Goal: Task Accomplishment & Management: Manage account settings

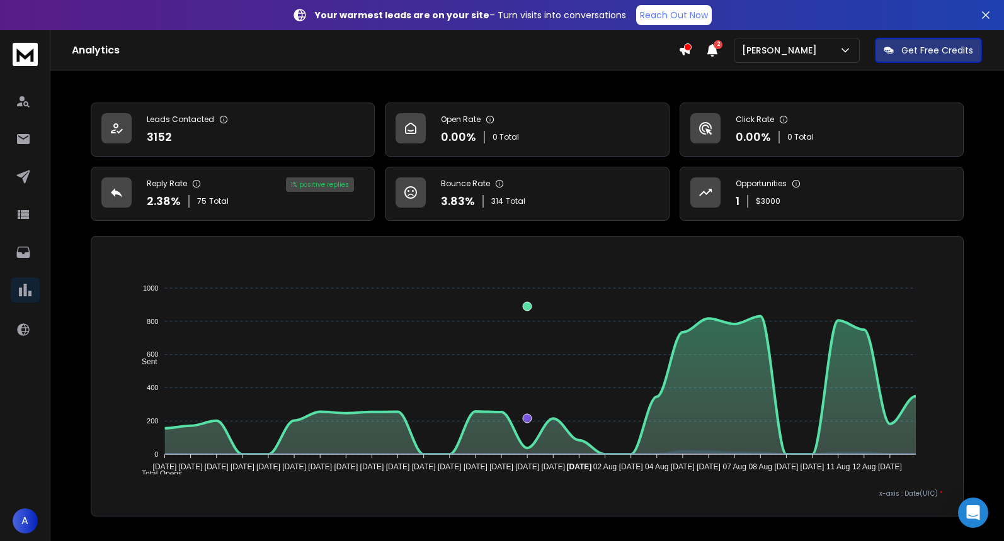
scroll to position [54, 0]
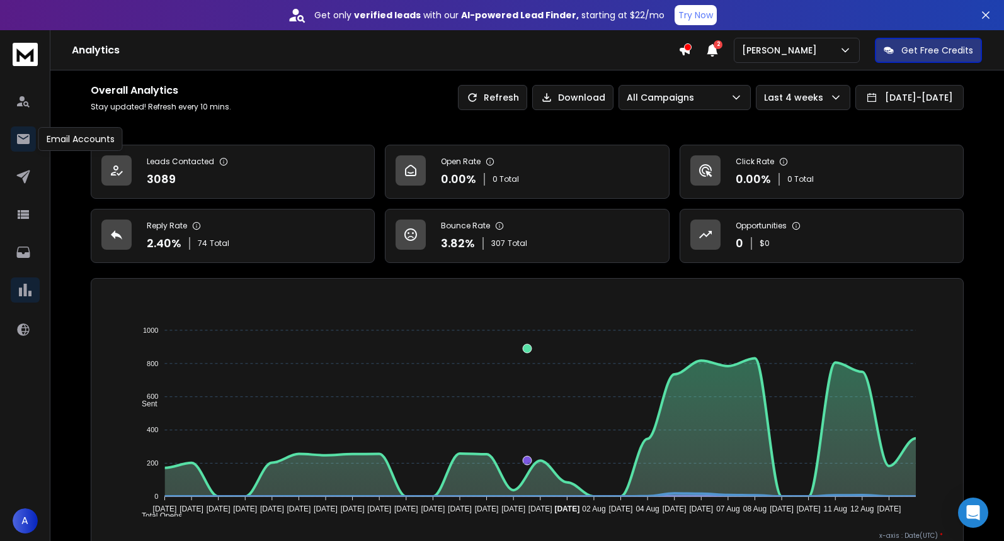
click at [20, 144] on icon at bounding box center [23, 139] width 13 height 10
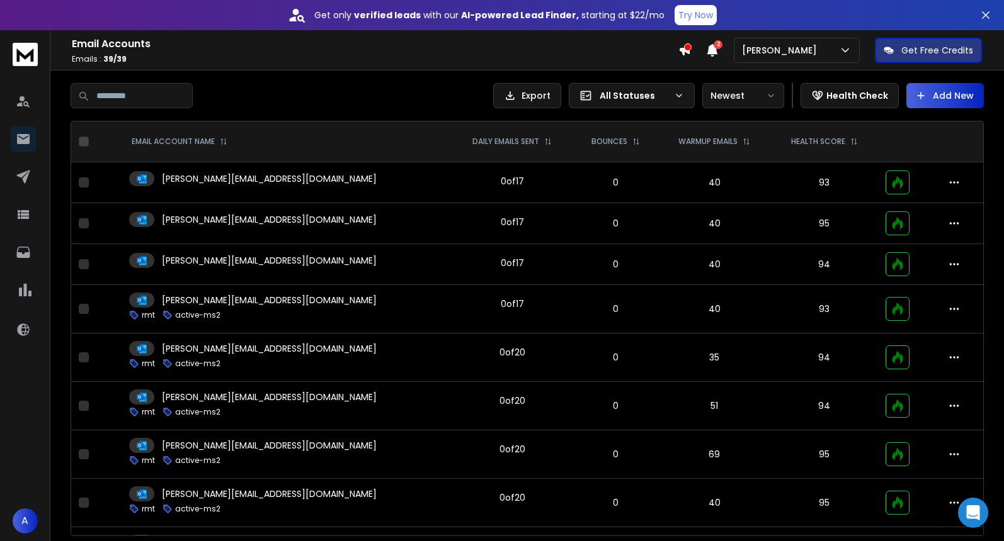
click at [81, 183] on button "button" at bounding box center [84, 183] width 10 height 10
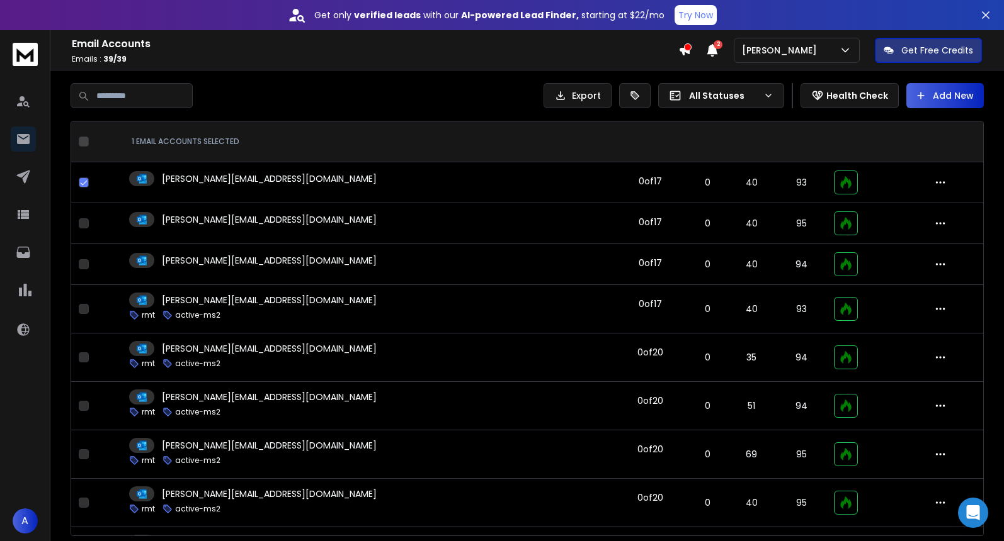
click at [88, 220] on button "button" at bounding box center [84, 223] width 10 height 10
click at [86, 266] on button "button" at bounding box center [84, 264] width 10 height 10
click at [84, 311] on button "button" at bounding box center [84, 309] width 10 height 10
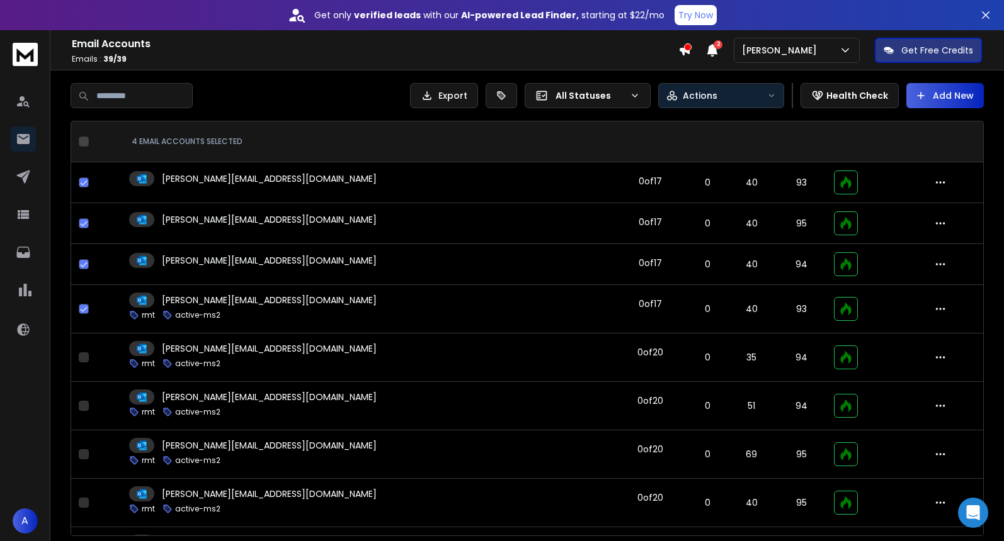
click at [766, 98] on button "Actions" at bounding box center [721, 95] width 126 height 25
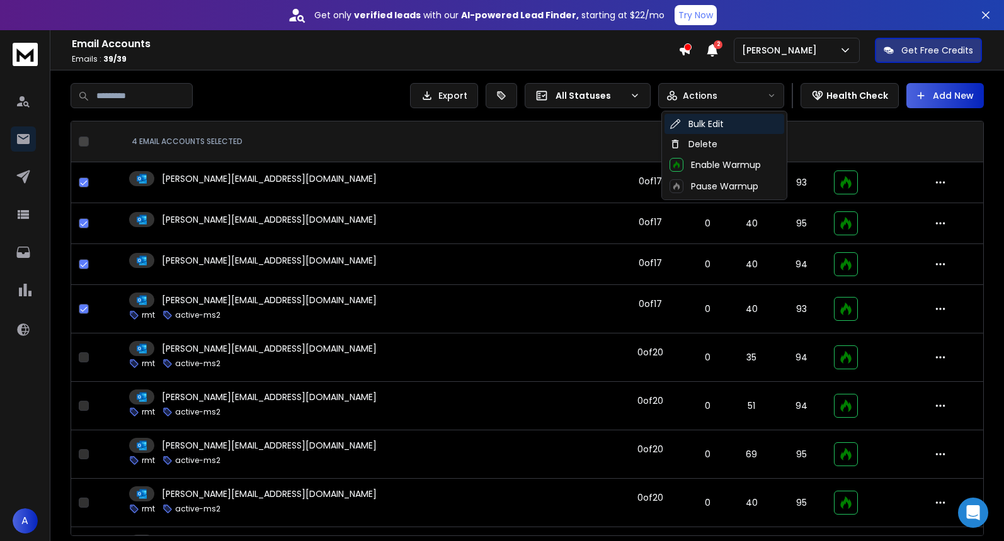
click at [733, 120] on div "Bulk Edit" at bounding box center [724, 124] width 120 height 20
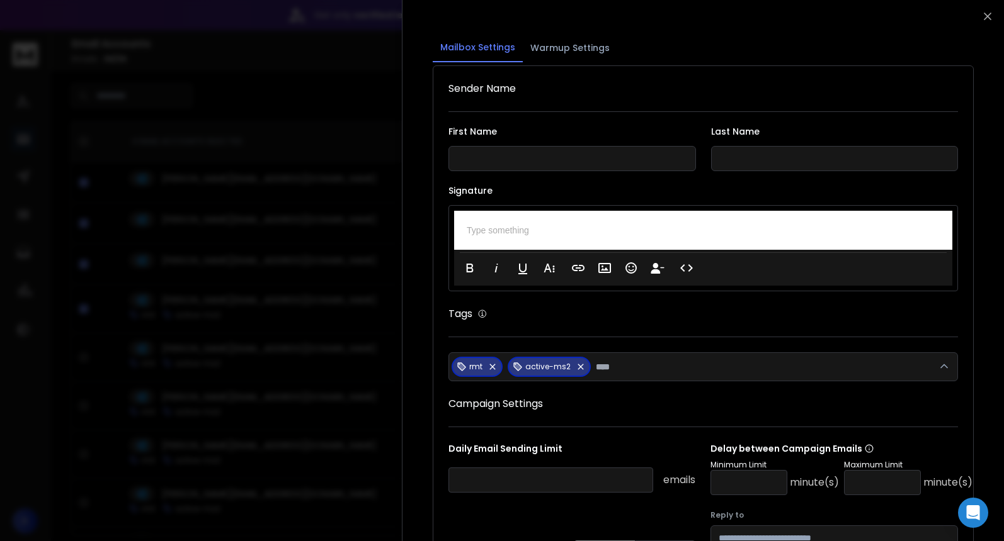
scroll to position [72, 0]
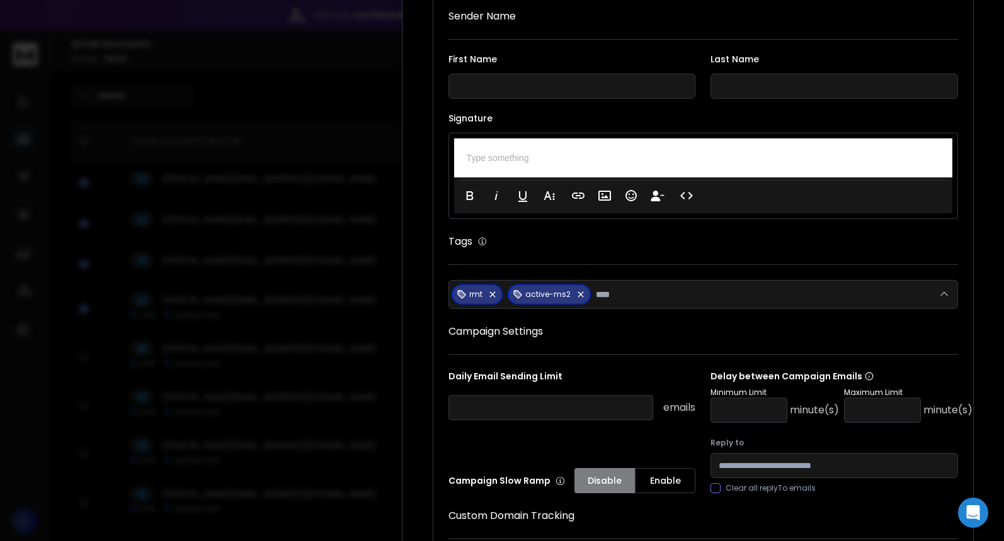
click at [475, 409] on input "number" at bounding box center [550, 407] width 205 height 25
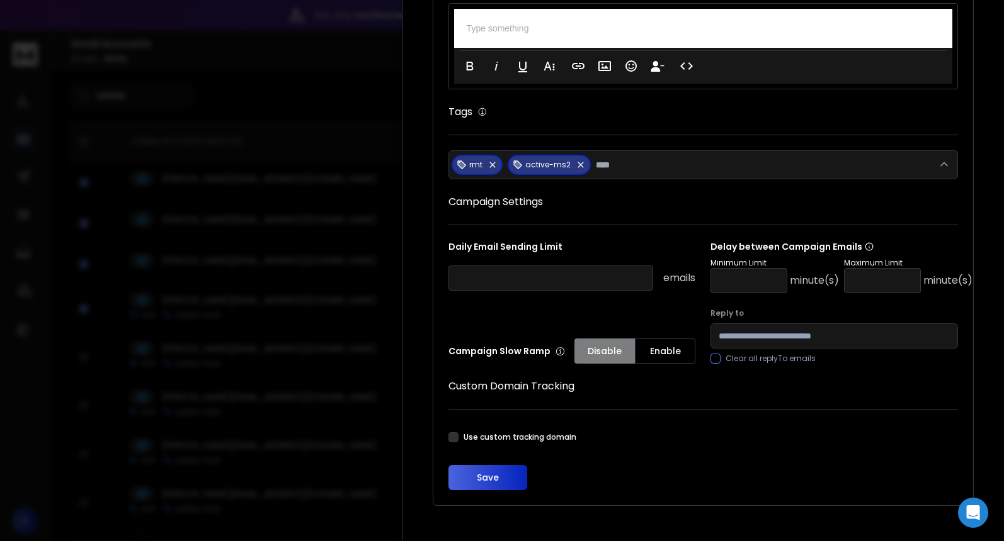
type input "**"
click at [513, 478] on button "Save" at bounding box center [487, 477] width 79 height 25
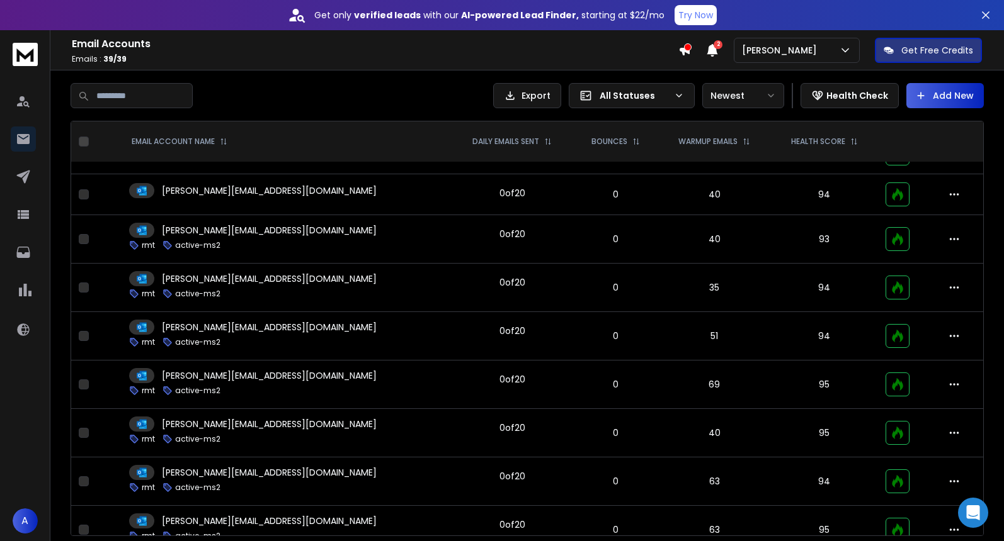
scroll to position [73, 0]
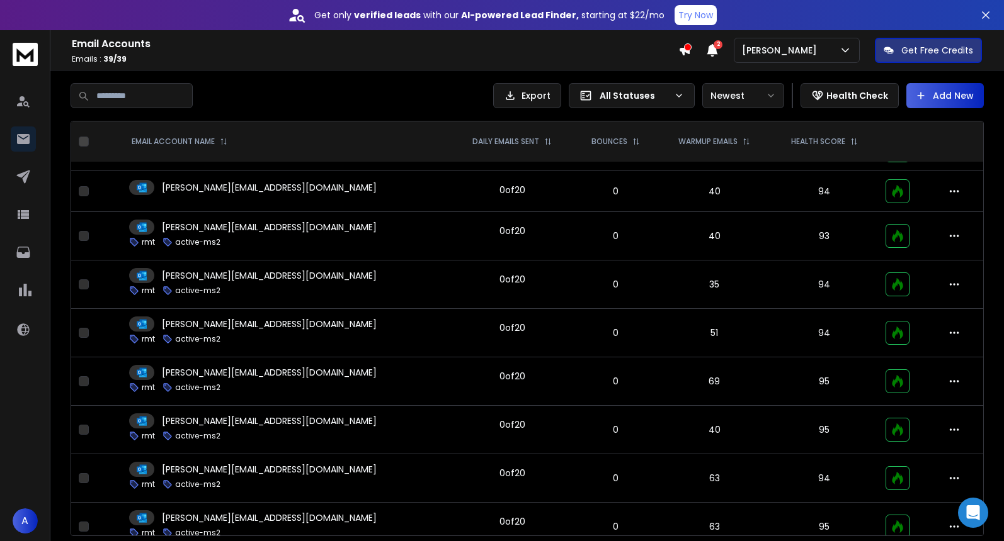
click at [84, 335] on button "button" at bounding box center [84, 333] width 10 height 10
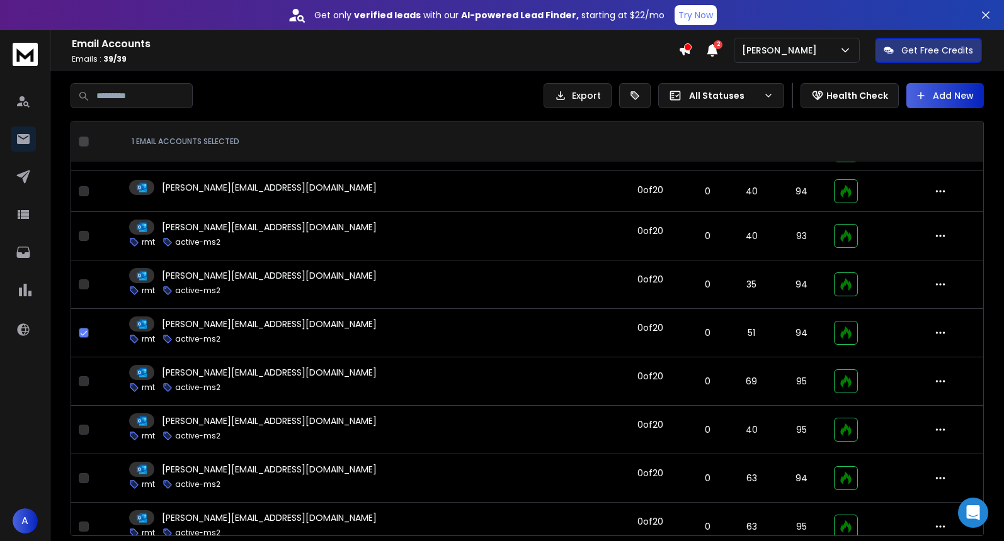
click at [86, 377] on button "button" at bounding box center [84, 381] width 10 height 10
click at [84, 429] on button "button" at bounding box center [84, 430] width 10 height 10
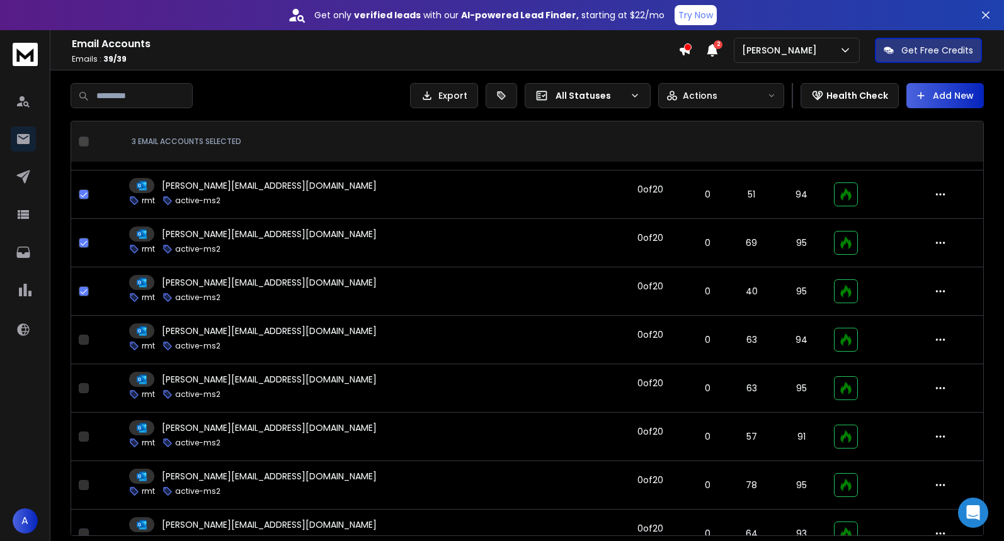
scroll to position [218, 0]
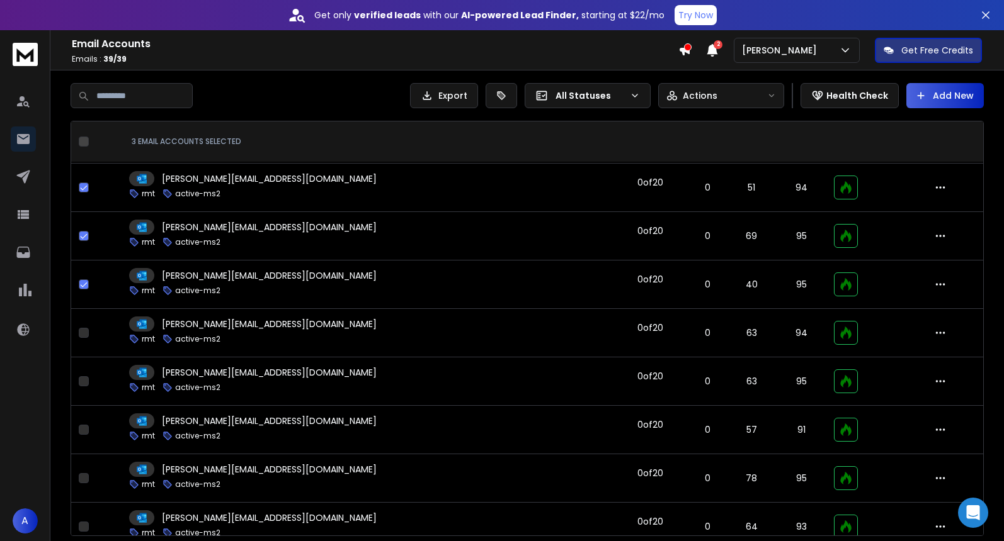
click at [81, 332] on button "button" at bounding box center [84, 333] width 10 height 10
click at [84, 383] on button "button" at bounding box center [84, 381] width 10 height 10
click at [88, 426] on button "button" at bounding box center [84, 430] width 10 height 10
click at [88, 479] on button "button" at bounding box center [84, 478] width 10 height 10
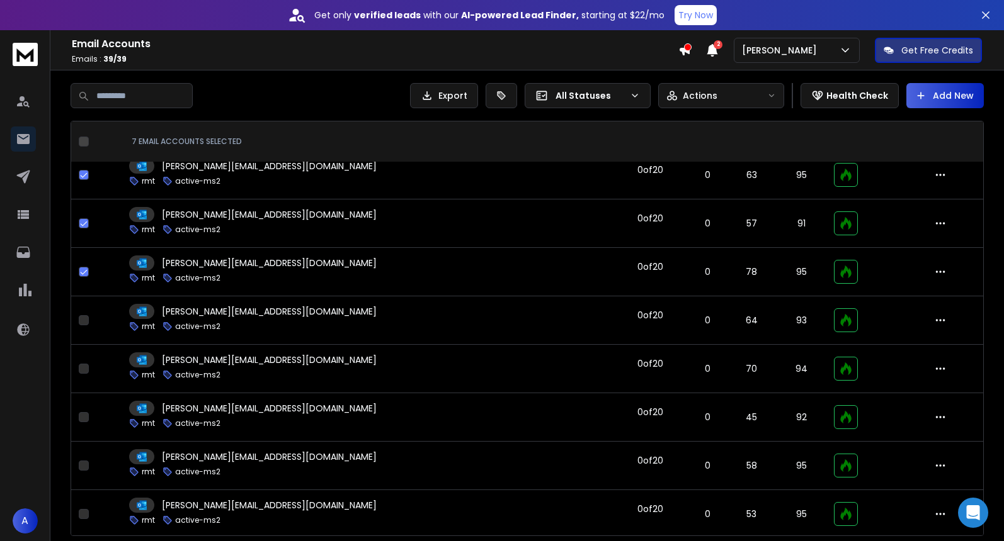
click at [79, 320] on button "button" at bounding box center [84, 320] width 10 height 10
click at [84, 372] on button "button" at bounding box center [84, 369] width 10 height 10
click at [85, 417] on button "button" at bounding box center [84, 417] width 10 height 10
click at [89, 471] on td at bounding box center [96, 466] width 50 height 48
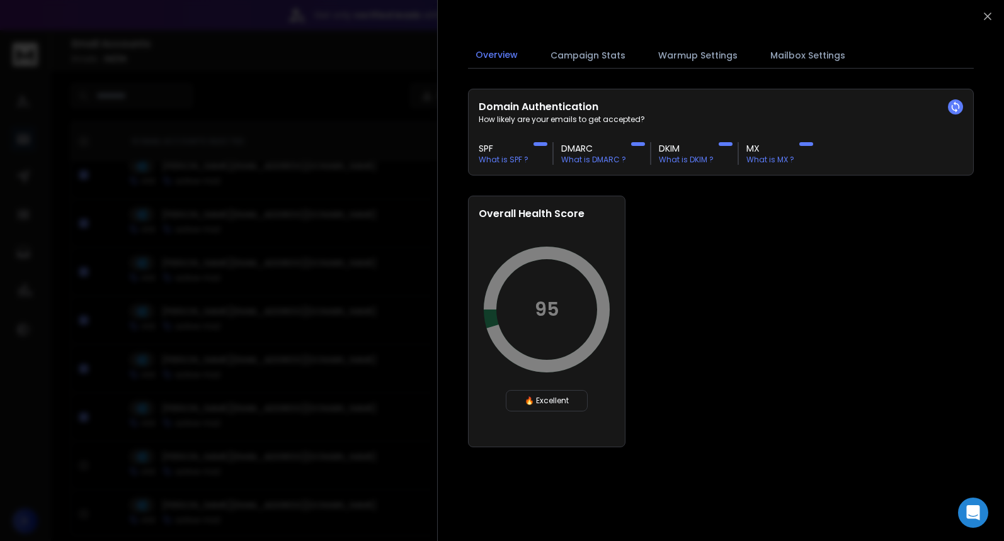
click at [218, 328] on div at bounding box center [502, 270] width 1004 height 541
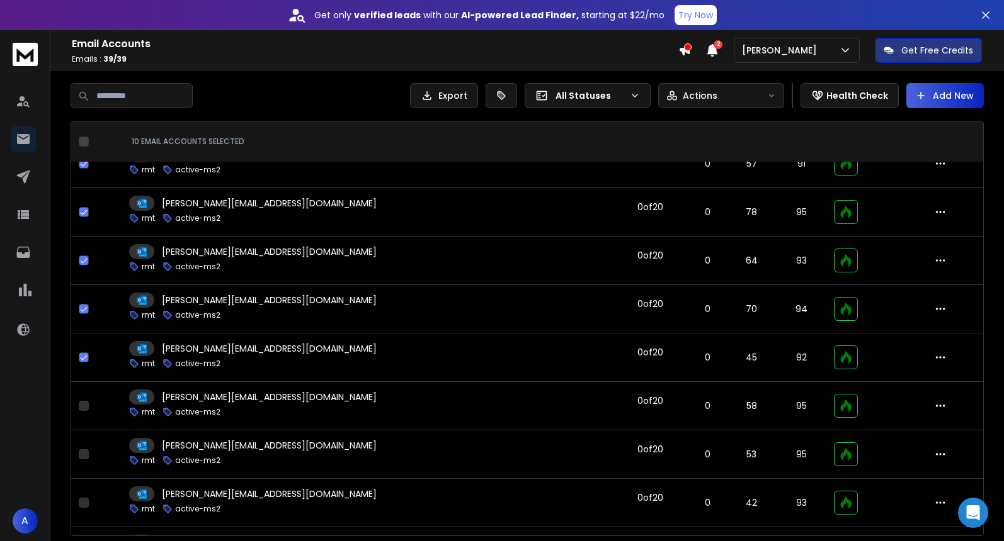
scroll to position [499, 0]
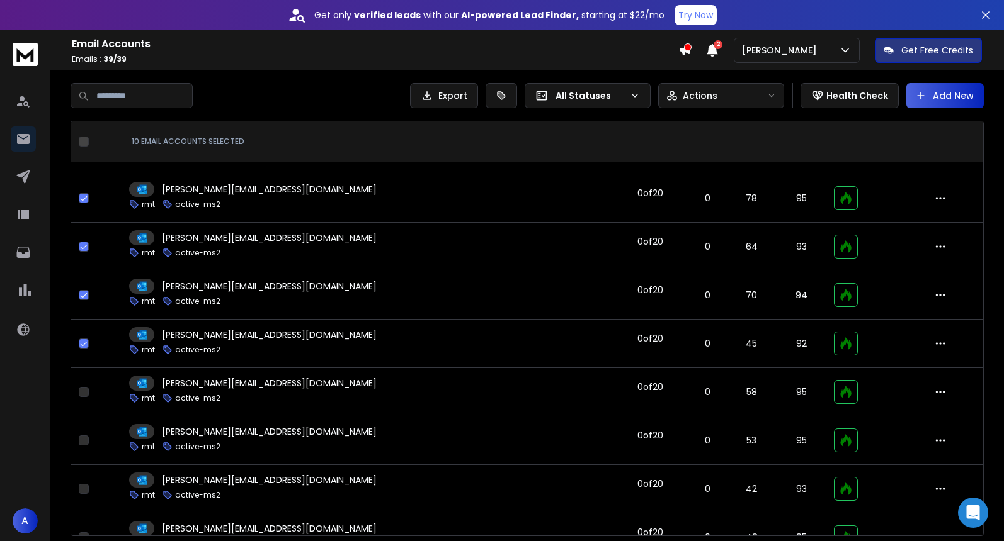
click at [87, 391] on button "button" at bounding box center [84, 392] width 10 height 10
click at [83, 439] on button "button" at bounding box center [84, 441] width 10 height 10
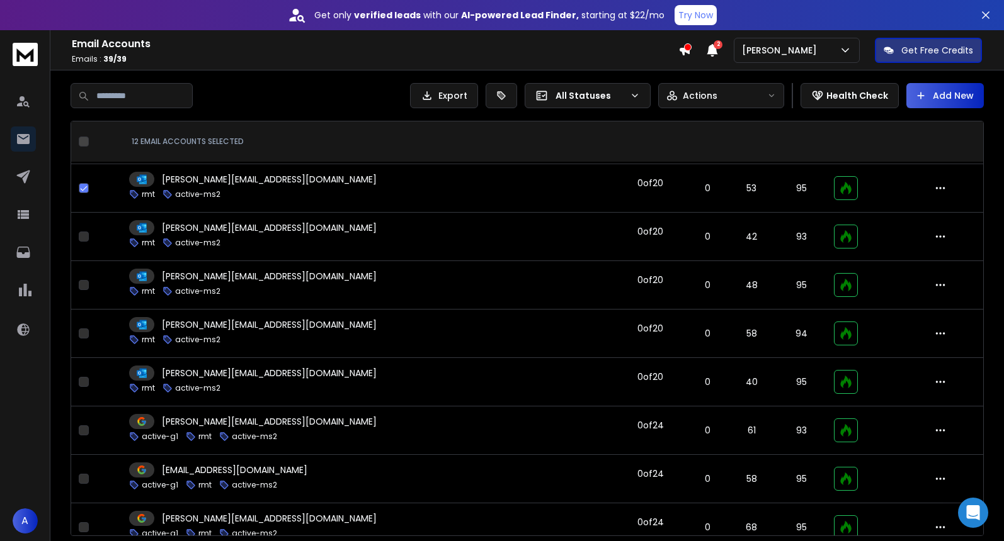
scroll to position [750, 0]
click at [84, 243] on td at bounding box center [96, 238] width 50 height 48
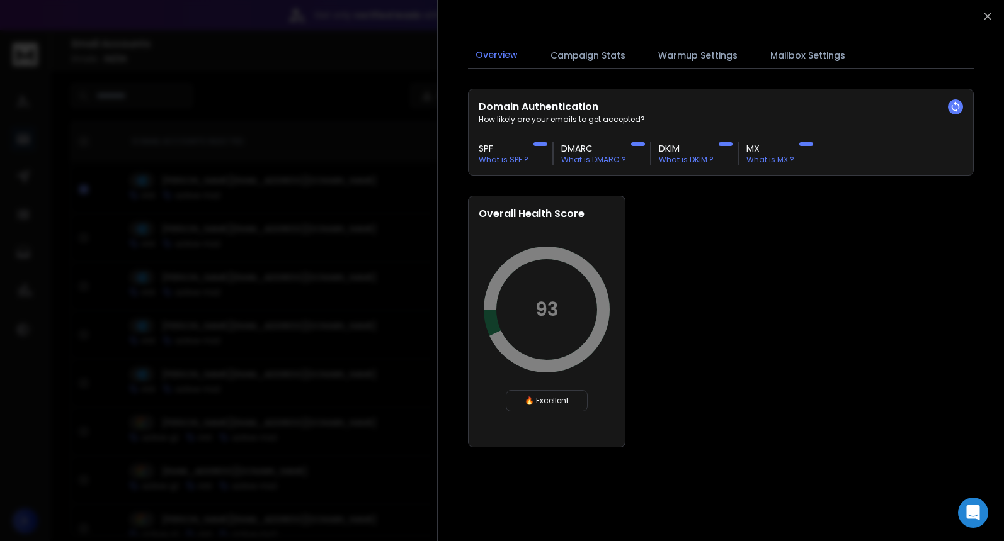
click at [93, 274] on div at bounding box center [502, 270] width 1004 height 541
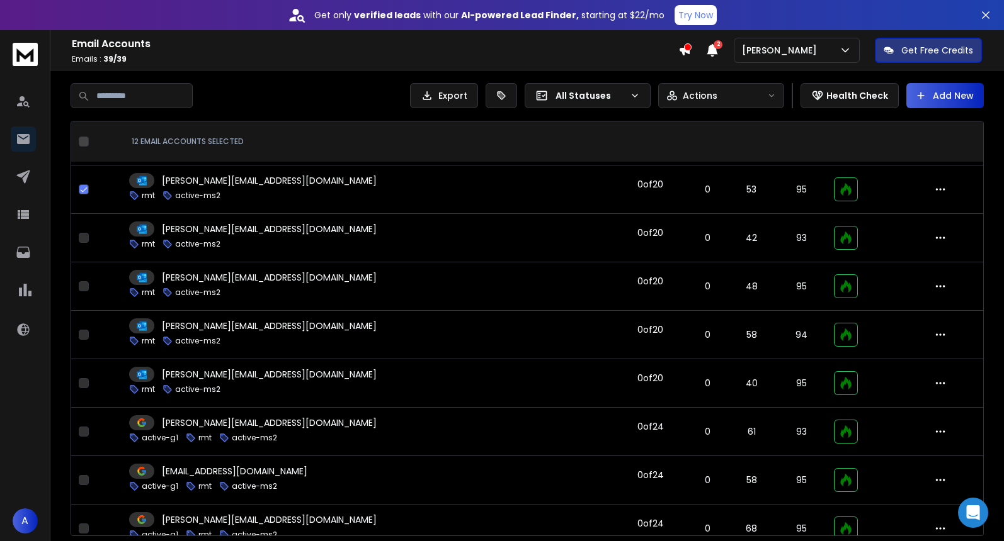
click at [83, 239] on button "button" at bounding box center [84, 238] width 10 height 10
click at [83, 288] on button "button" at bounding box center [84, 286] width 10 height 10
click at [86, 332] on button "button" at bounding box center [84, 335] width 10 height 10
click at [88, 384] on button "button" at bounding box center [84, 383] width 10 height 10
click at [698, 88] on button "Actions" at bounding box center [721, 95] width 126 height 25
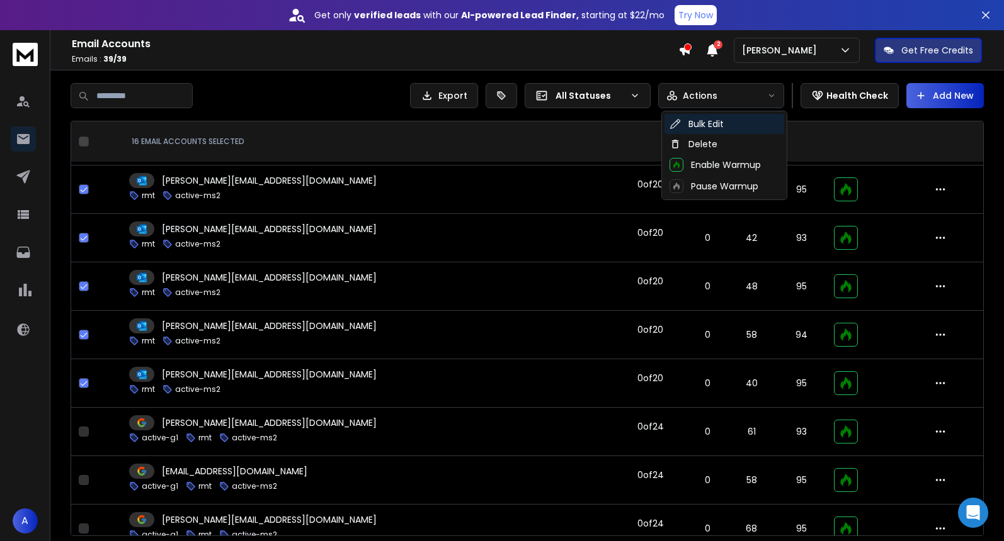
click at [693, 122] on div "Bulk Edit" at bounding box center [696, 124] width 54 height 13
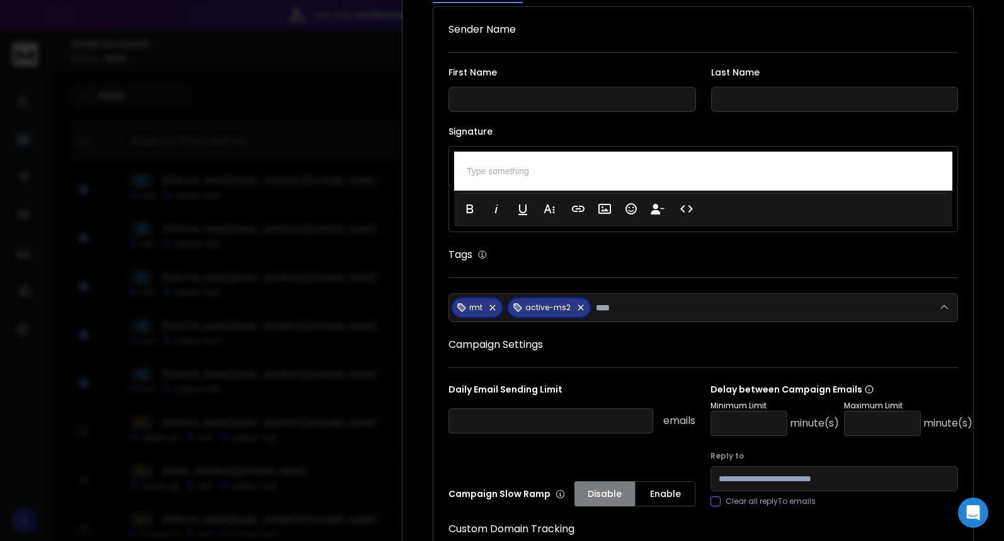
scroll to position [64, 0]
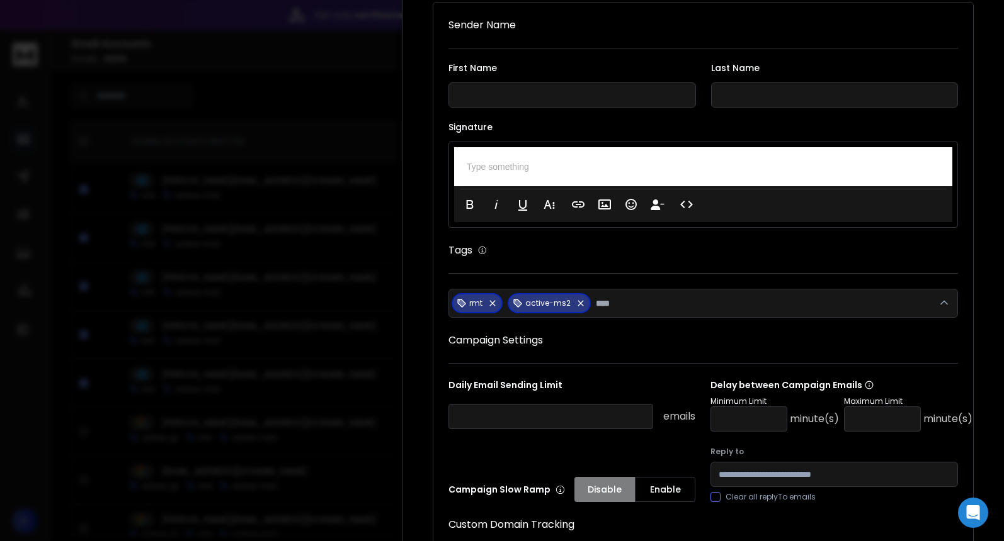
click at [502, 410] on input "number" at bounding box center [550, 416] width 205 height 25
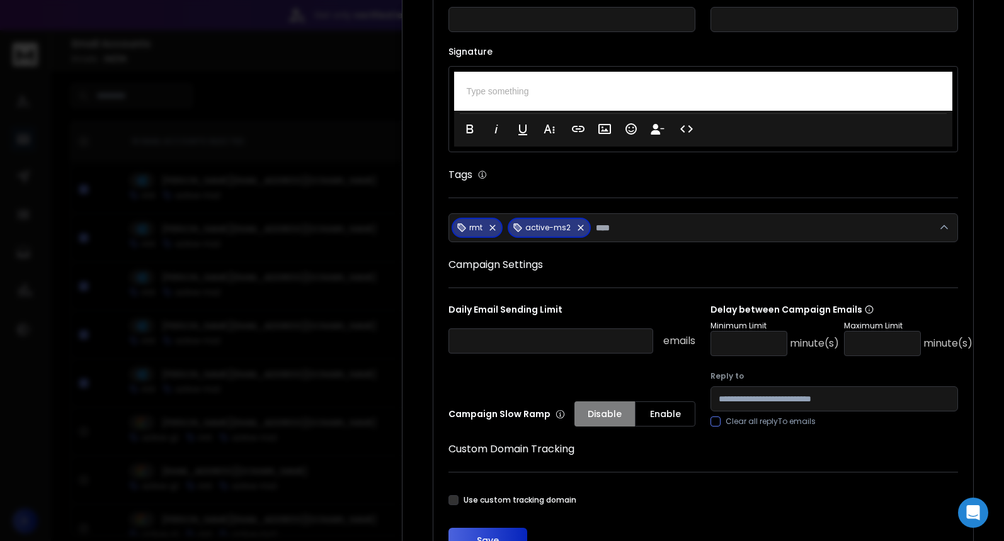
scroll to position [202, 0]
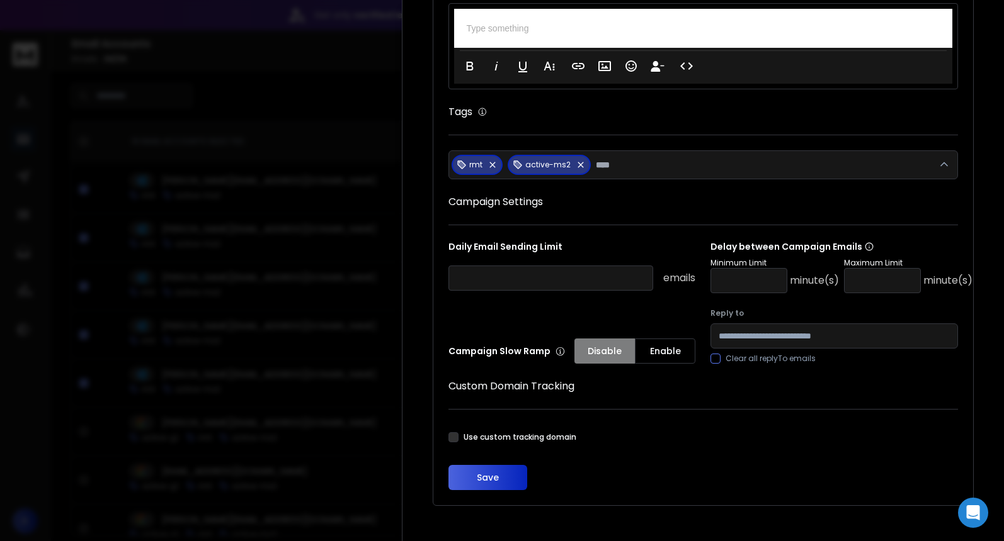
type input "**"
click at [460, 472] on button "Save" at bounding box center [487, 477] width 79 height 25
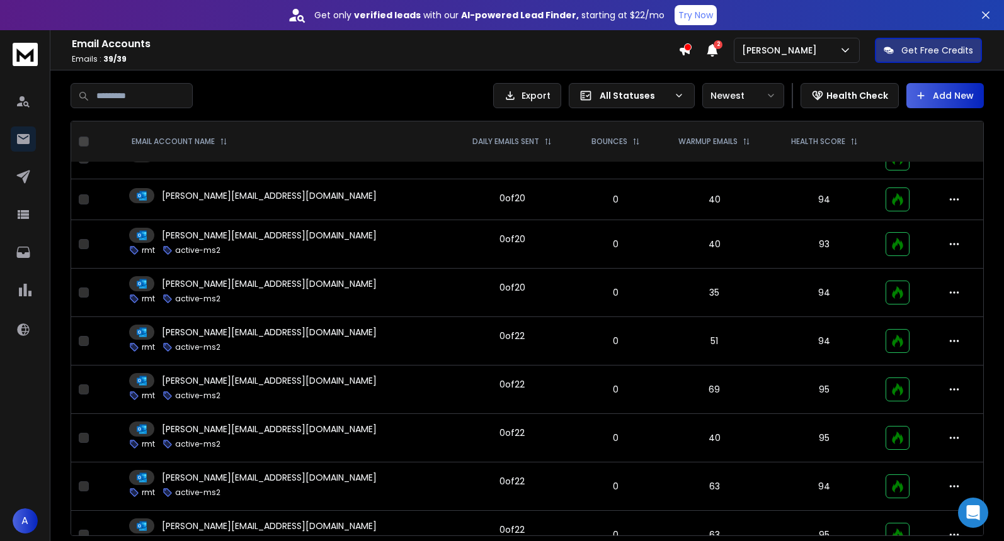
scroll to position [96, 0]
